Goal: Task Accomplishment & Management: Manage account settings

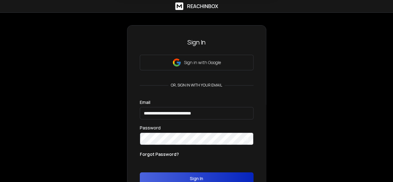
drag, startPoint x: 184, startPoint y: 114, endPoint x: 298, endPoint y: 125, distance: 115.1
click at [298, 125] on div "**********" at bounding box center [196, 116] width 393 height 182
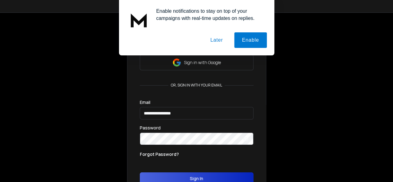
type input "**********"
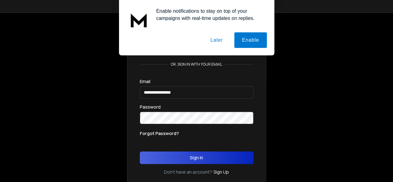
click at [208, 164] on div "**********" at bounding box center [197, 114] width 114 height 161
click at [213, 156] on button "Sign In" at bounding box center [197, 157] width 114 height 12
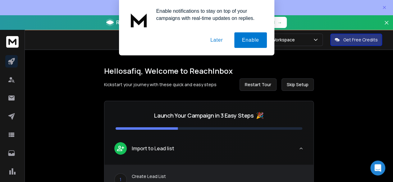
click at [222, 38] on button "Later" at bounding box center [216, 40] width 28 height 16
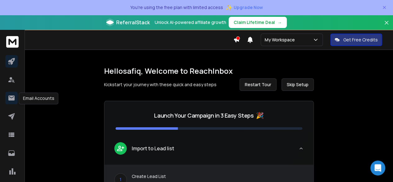
click at [8, 101] on icon at bounding box center [11, 97] width 7 height 7
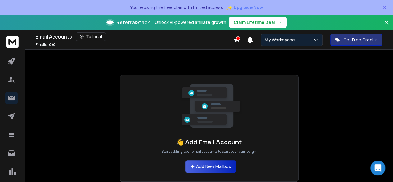
click at [283, 40] on p "My Workspace" at bounding box center [280, 40] width 33 height 6
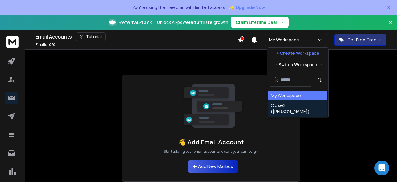
click at [282, 105] on div "CloseX ([PERSON_NAME])" at bounding box center [298, 108] width 54 height 12
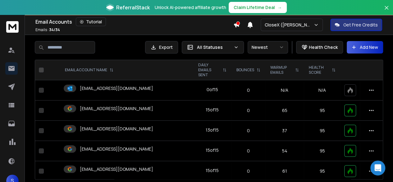
click at [347, 91] on icon at bounding box center [349, 90] width 5 height 6
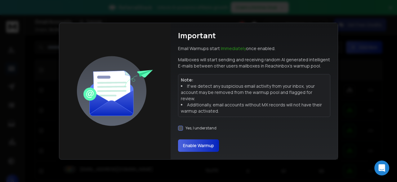
click at [181, 126] on button "Yes, I understand" at bounding box center [180, 127] width 5 height 5
click at [205, 141] on button "Enable Warmup" at bounding box center [198, 145] width 41 height 12
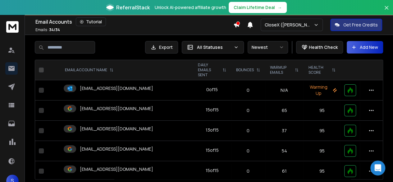
click at [358, 45] on button "Add New" at bounding box center [364, 47] width 36 height 12
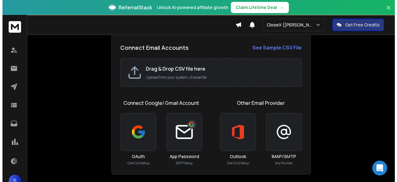
scroll to position [46, 0]
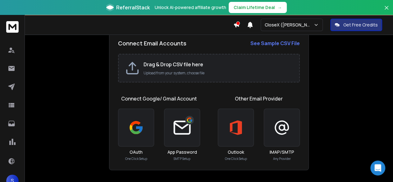
click at [228, 130] on icon at bounding box center [235, 127] width 15 height 15
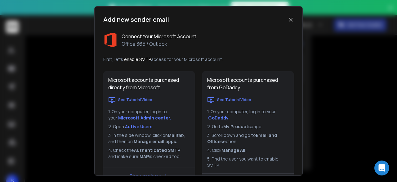
scroll to position [41, 0]
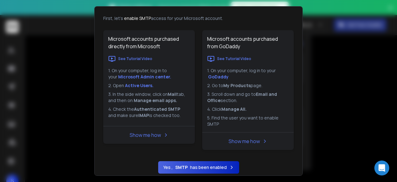
click at [193, 161] on button "Yes , SMTP has been enabled" at bounding box center [198, 167] width 81 height 12
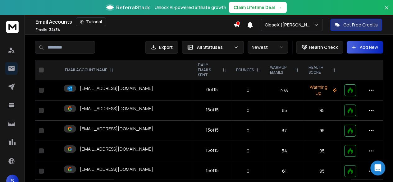
click at [364, 48] on button "Add New" at bounding box center [364, 47] width 36 height 12
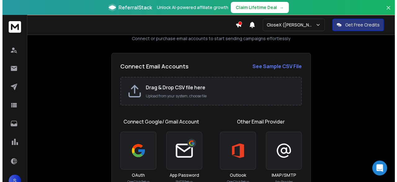
scroll to position [46, 0]
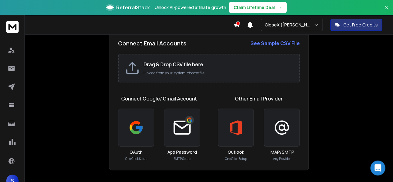
click at [237, 129] on icon at bounding box center [235, 127] width 15 height 15
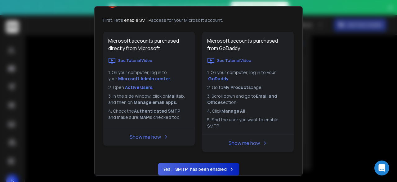
scroll to position [41, 0]
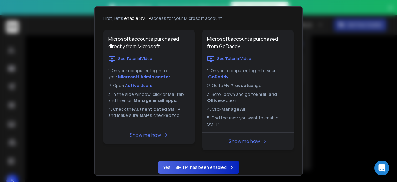
click at [186, 164] on b "SMTP" at bounding box center [181, 167] width 12 height 6
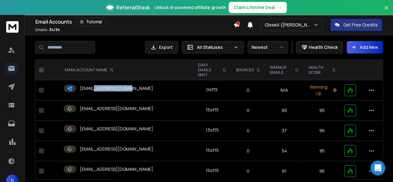
drag, startPoint x: 93, startPoint y: 87, endPoint x: 127, endPoint y: 87, distance: 33.2
click at [127, 87] on div "[EMAIL_ADDRESS][DOMAIN_NAME]" at bounding box center [126, 87] width 125 height 7
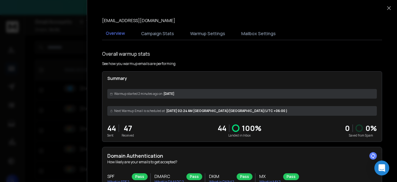
click at [70, 70] on div at bounding box center [198, 91] width 397 height 182
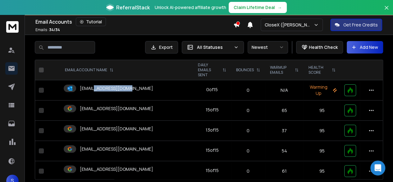
copy p "[DOMAIN_NAME]"
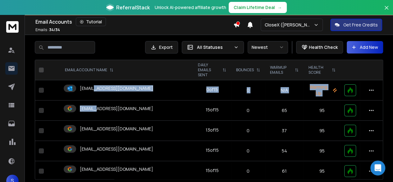
drag, startPoint x: 94, startPoint y: 87, endPoint x: 96, endPoint y: 106, distance: 19.4
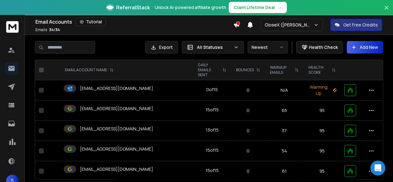
click at [76, 47] on input at bounding box center [65, 47] width 60 height 12
paste input "**********"
type input "**********"
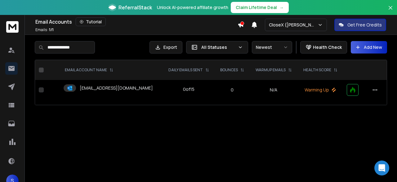
click at [89, 48] on input "**********" at bounding box center [65, 47] width 60 height 12
